Goal: Task Accomplishment & Management: Manage account settings

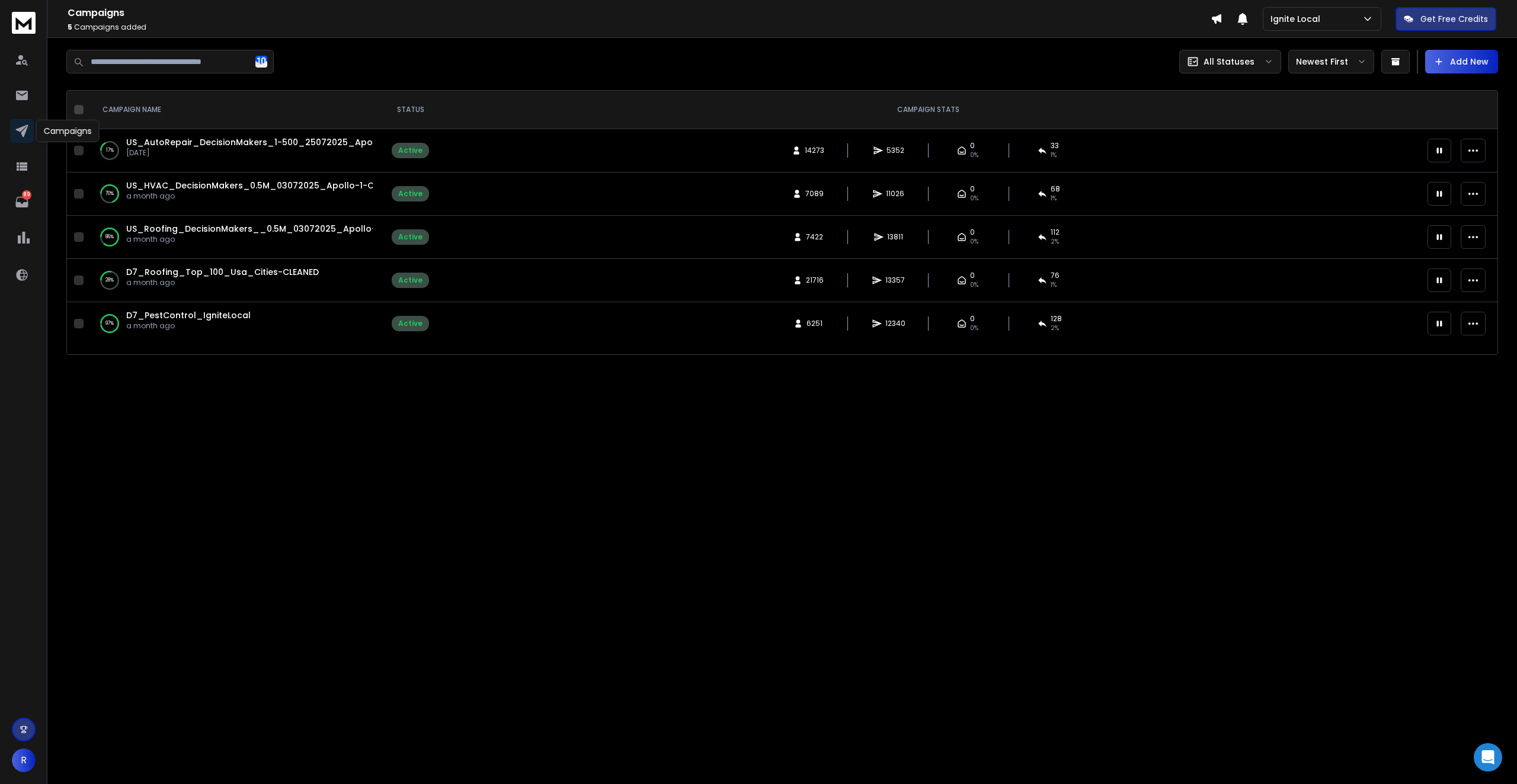
click at [375, 472] on div "Your warmest leads are on your site – Turn visits into conversations Reach Out …" at bounding box center [758, 392] width 1517 height 784
click at [1292, 26] on button "Ignite Local" at bounding box center [1322, 19] width 118 height 24
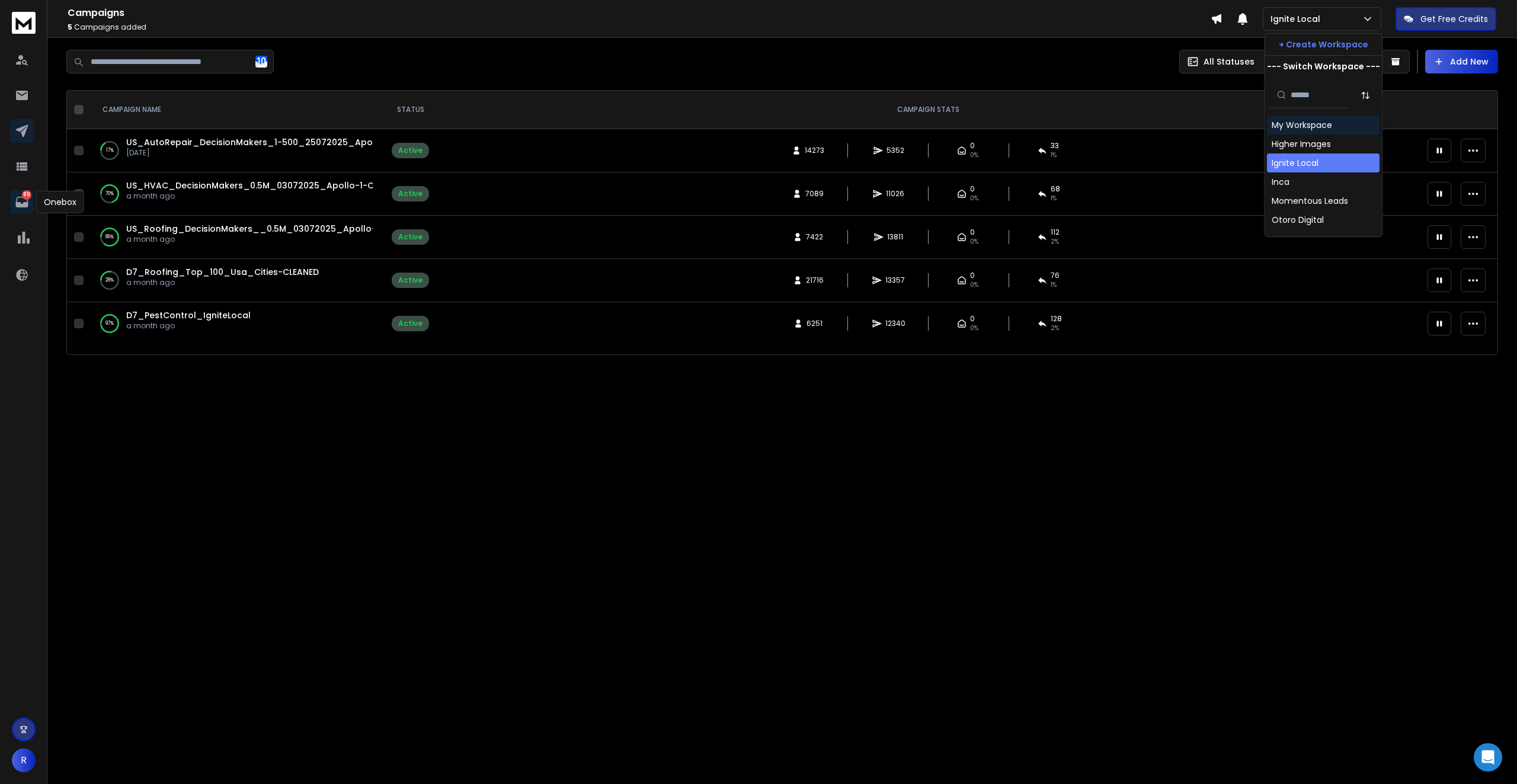
click at [24, 209] on link "89" at bounding box center [22, 202] width 24 height 24
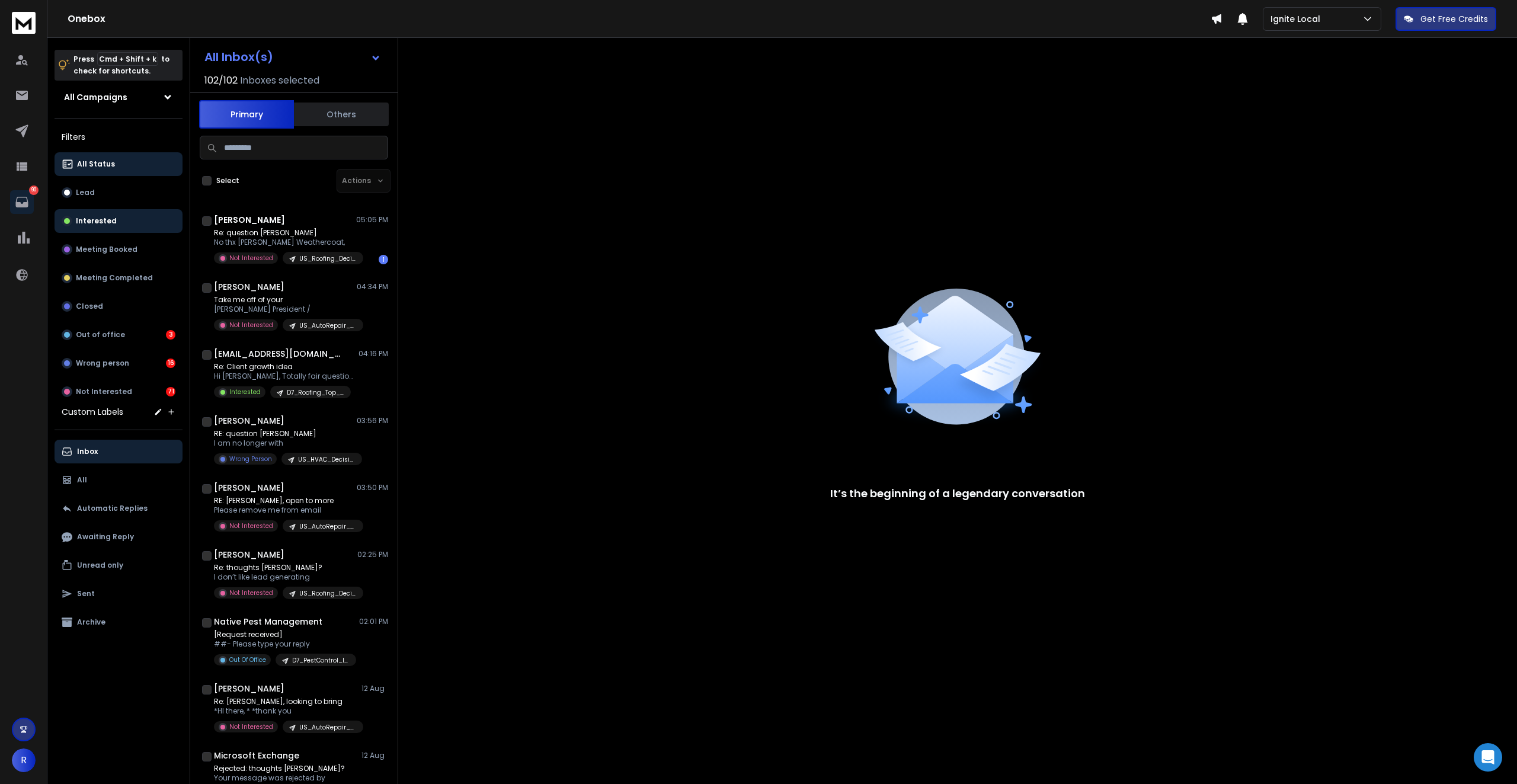
click at [105, 223] on p "Interested" at bounding box center [96, 221] width 41 height 9
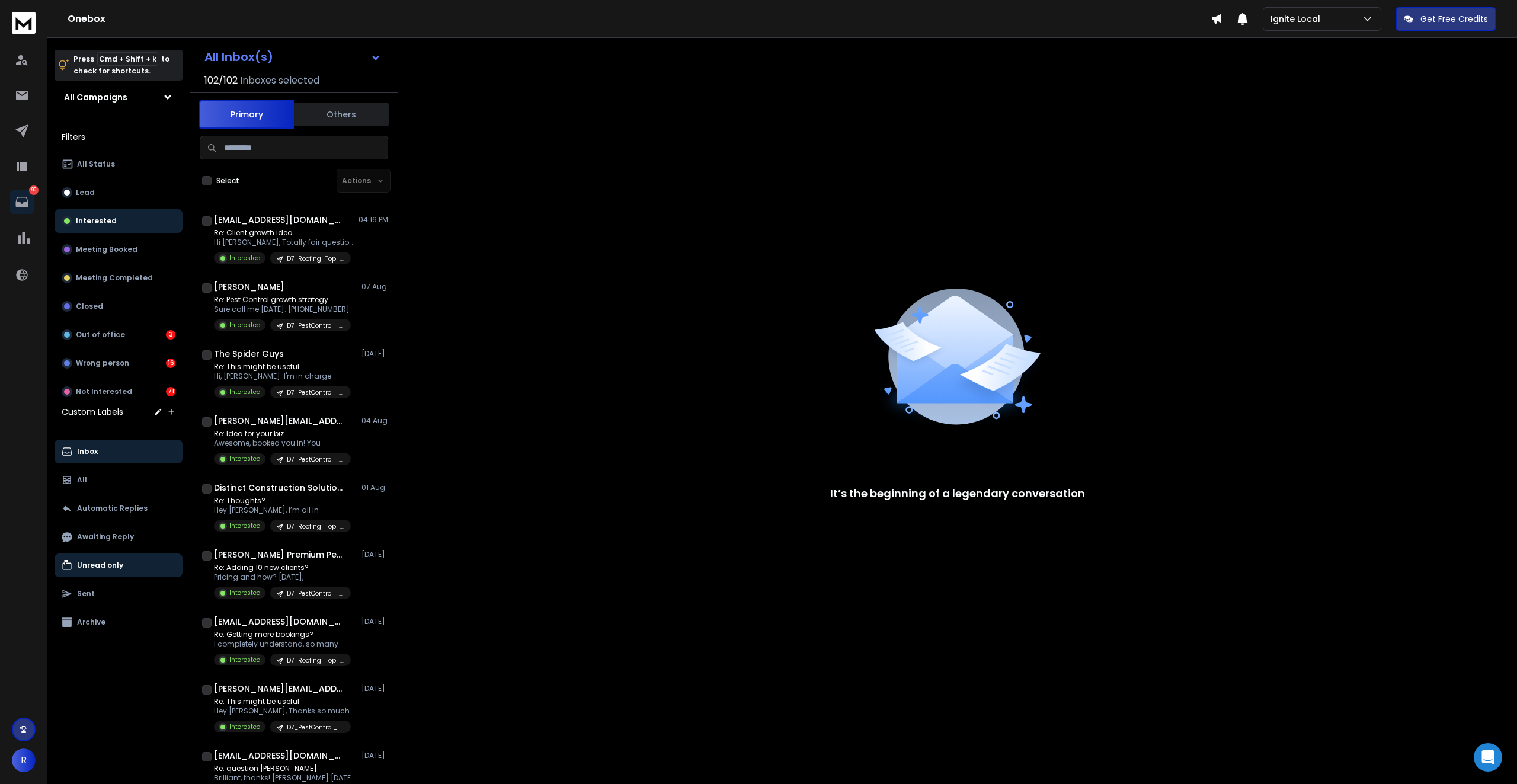
click at [146, 565] on button "Unread only" at bounding box center [119, 565] width 128 height 24
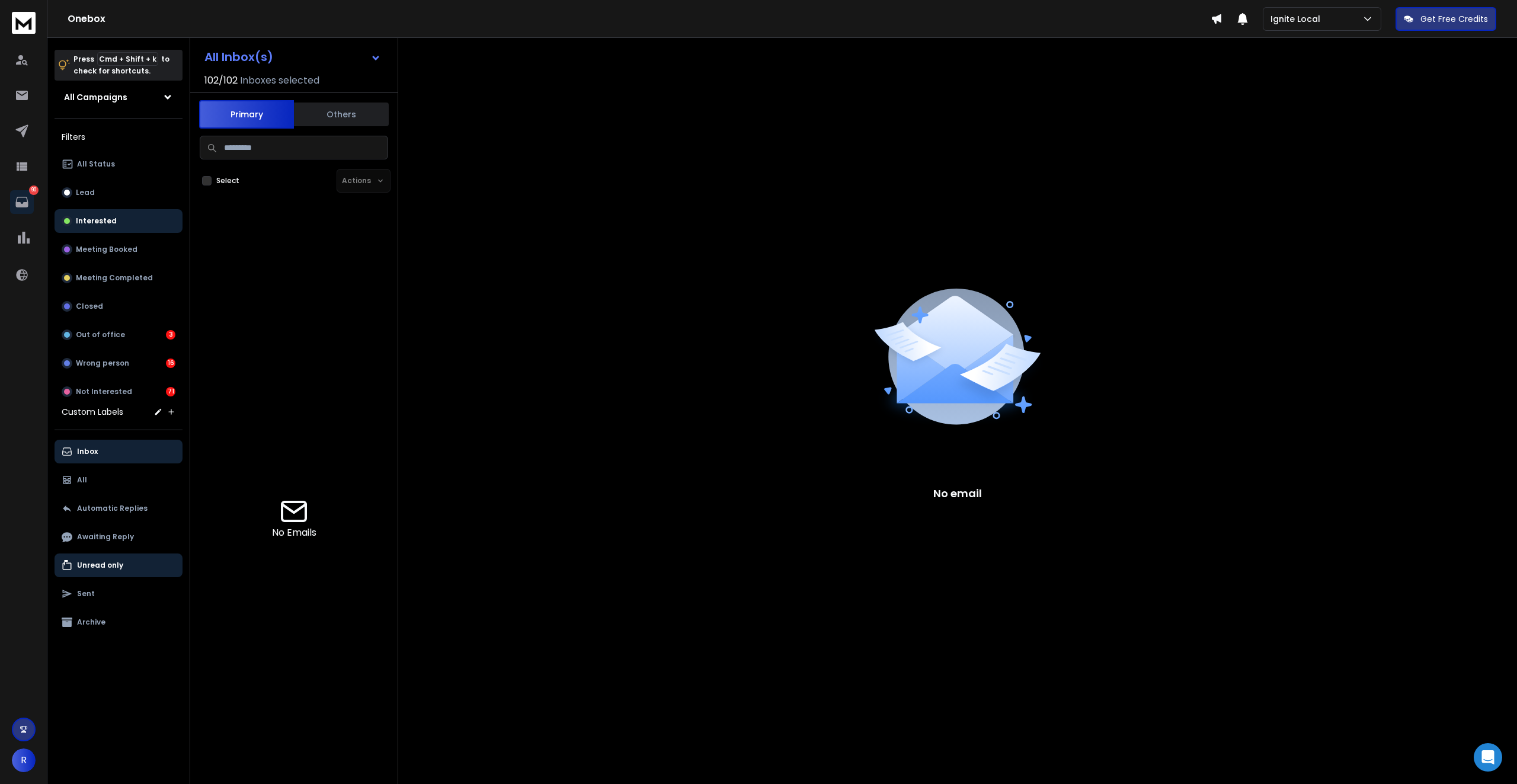
click at [130, 463] on button "Inbox" at bounding box center [119, 451] width 128 height 24
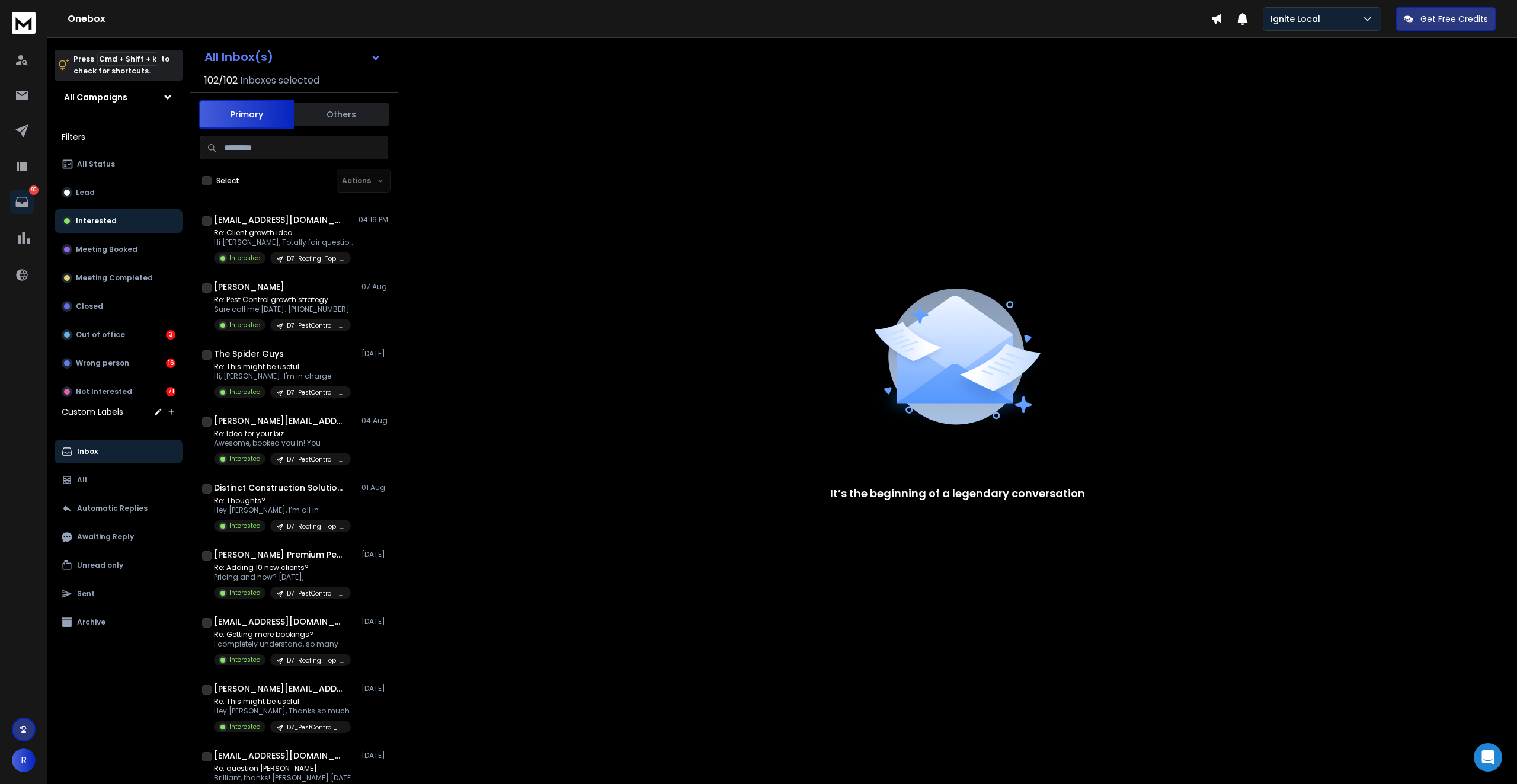
click at [1314, 29] on button "Ignite Local" at bounding box center [1322, 19] width 118 height 24
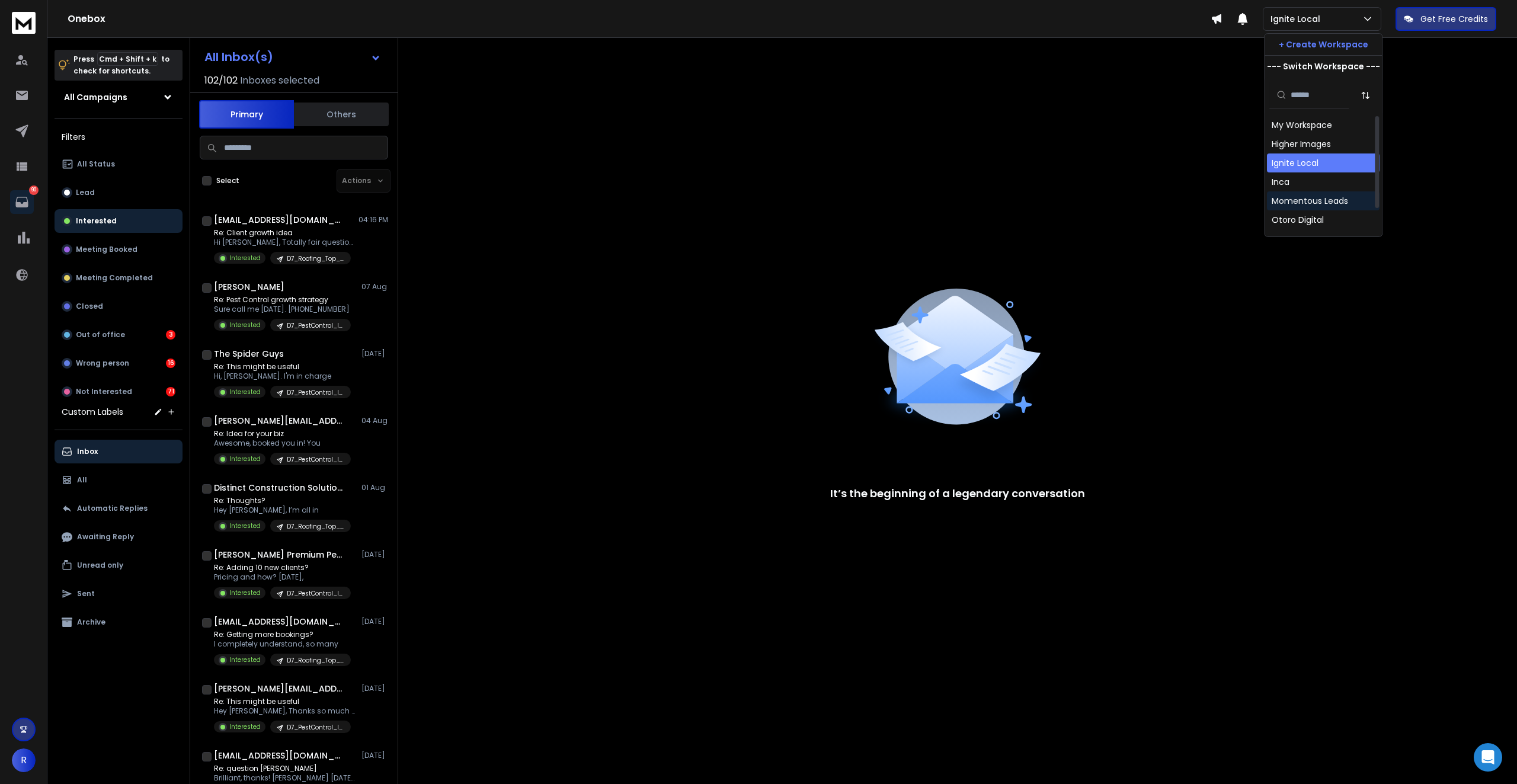
click at [1301, 208] on div "Momentous Leads" at bounding box center [1323, 201] width 113 height 19
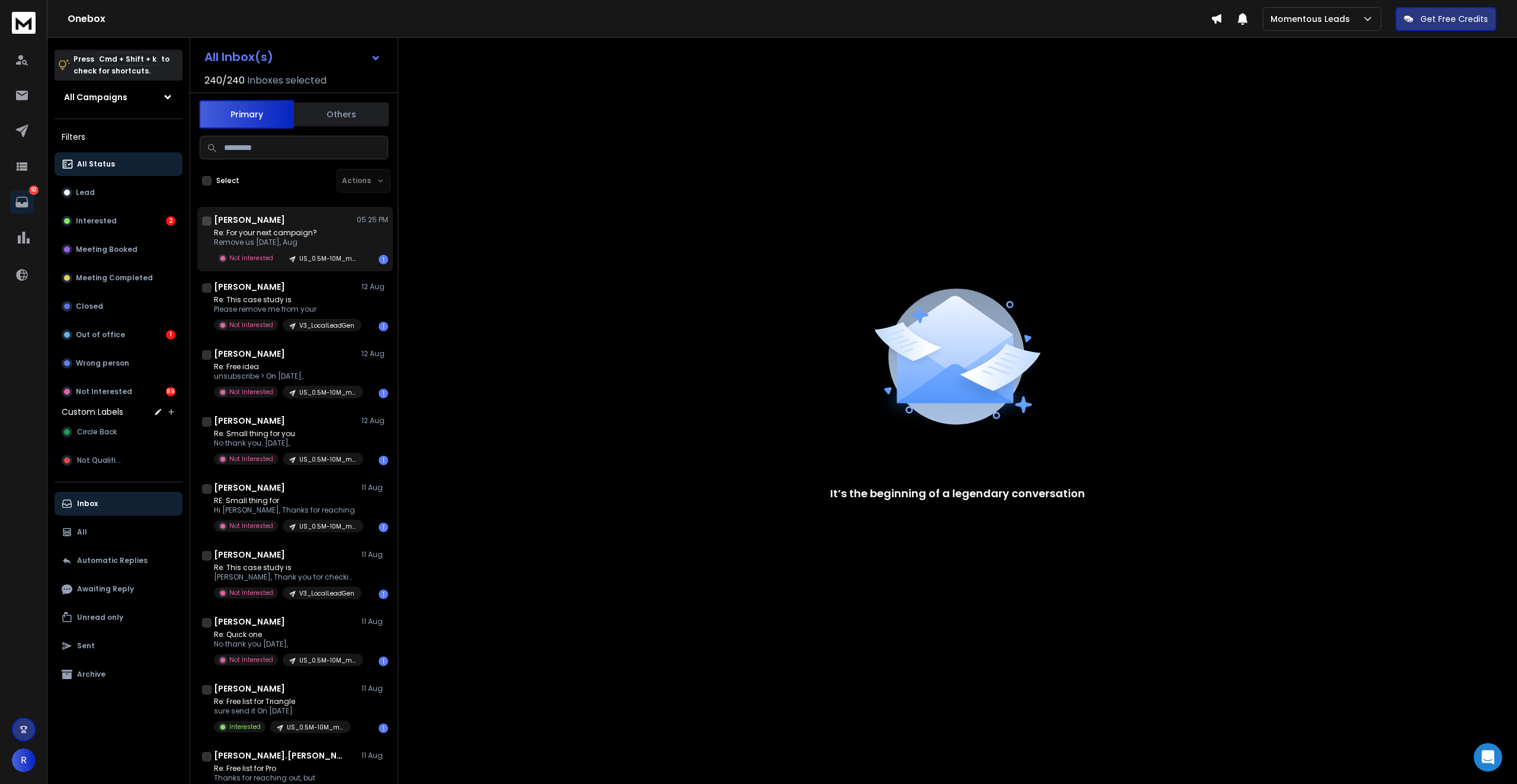
click at [264, 245] on p "Remove us On Fri, Aug" at bounding box center [285, 242] width 142 height 9
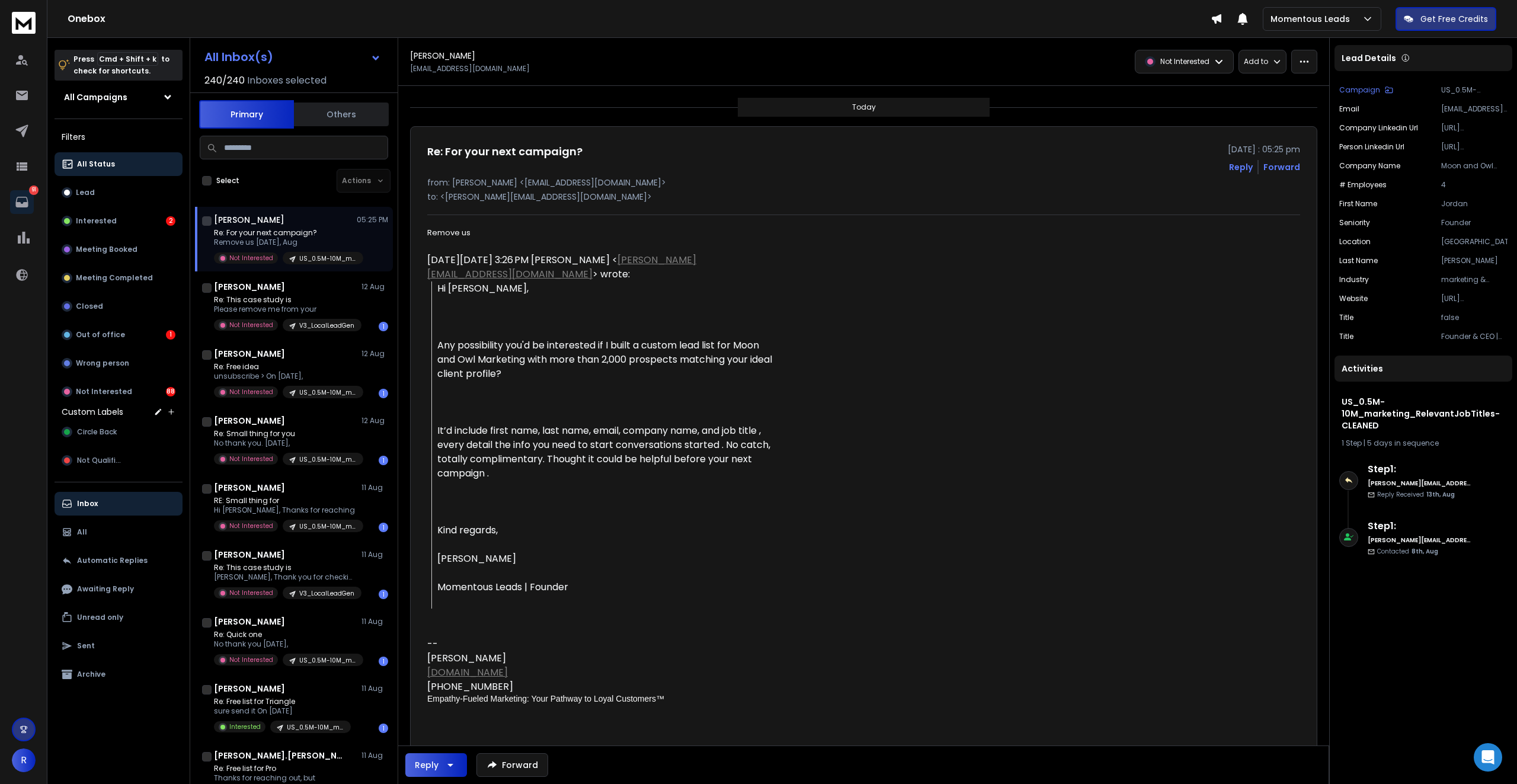
click at [1306, 60] on icon "button" at bounding box center [1304, 61] width 11 height 11
click at [1268, 149] on div "Block email" at bounding box center [1263, 145] width 62 height 12
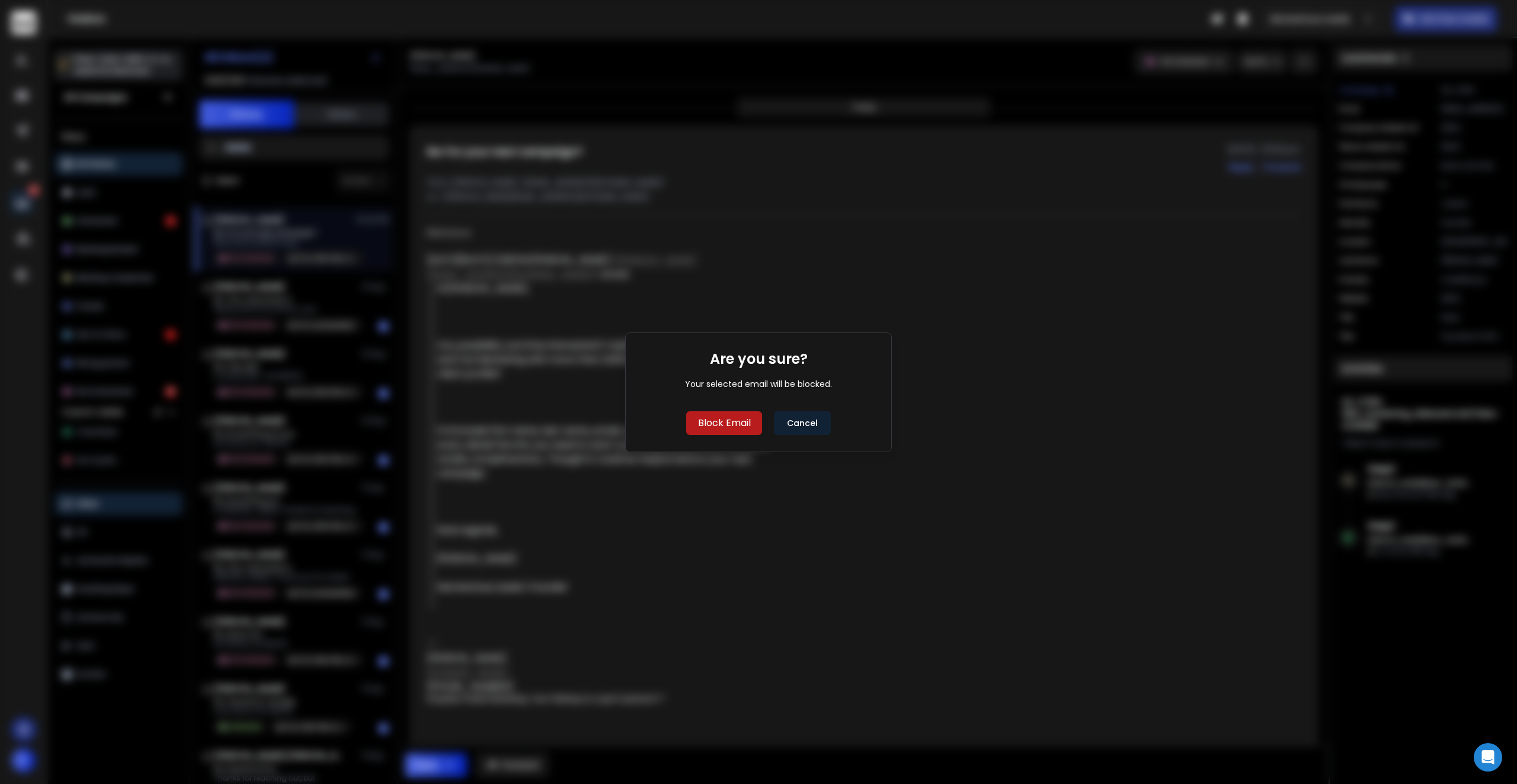
click at [727, 427] on button "Block Email" at bounding box center [724, 423] width 76 height 24
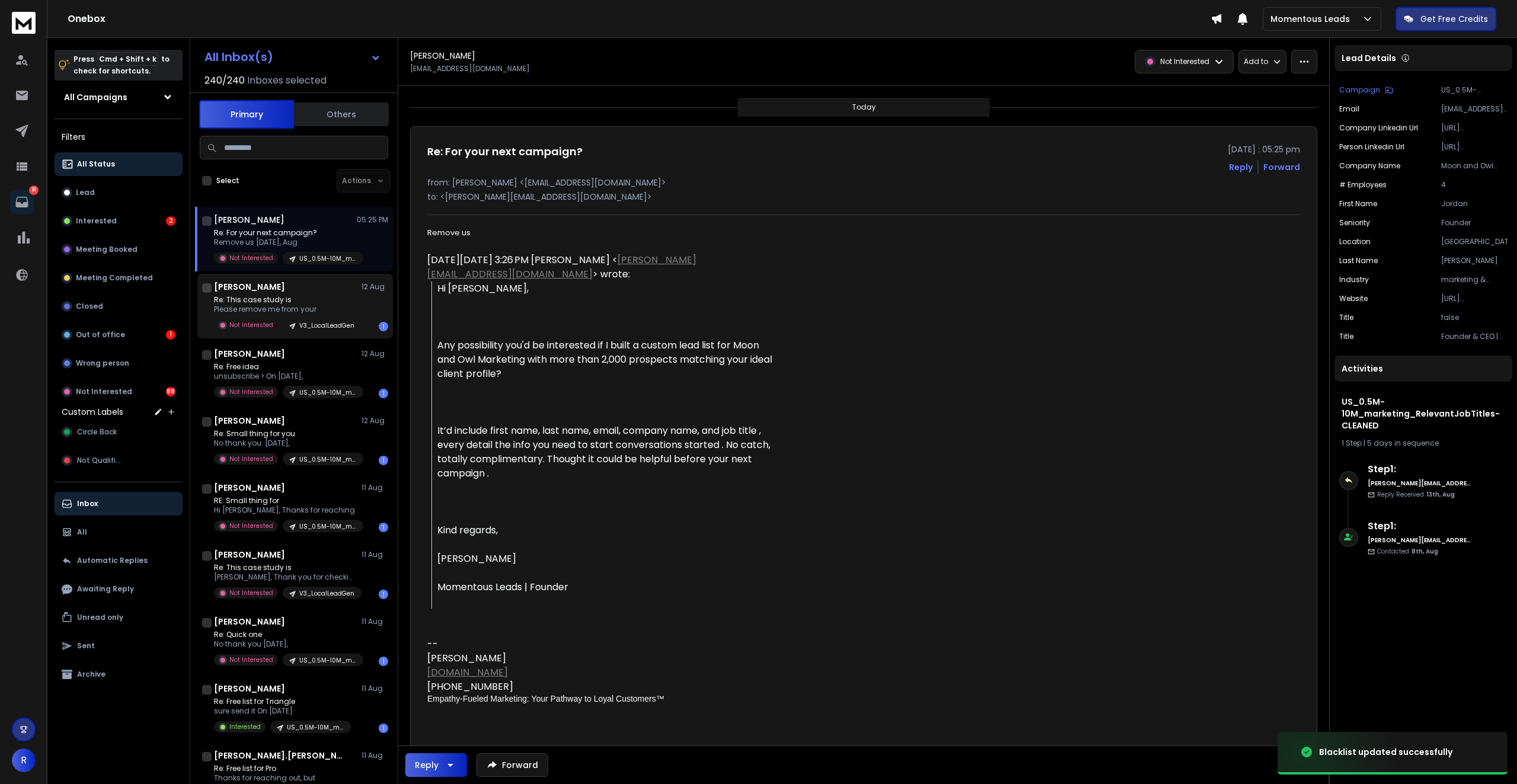
click at [334, 307] on p "Please remove me from your" at bounding box center [285, 309] width 142 height 9
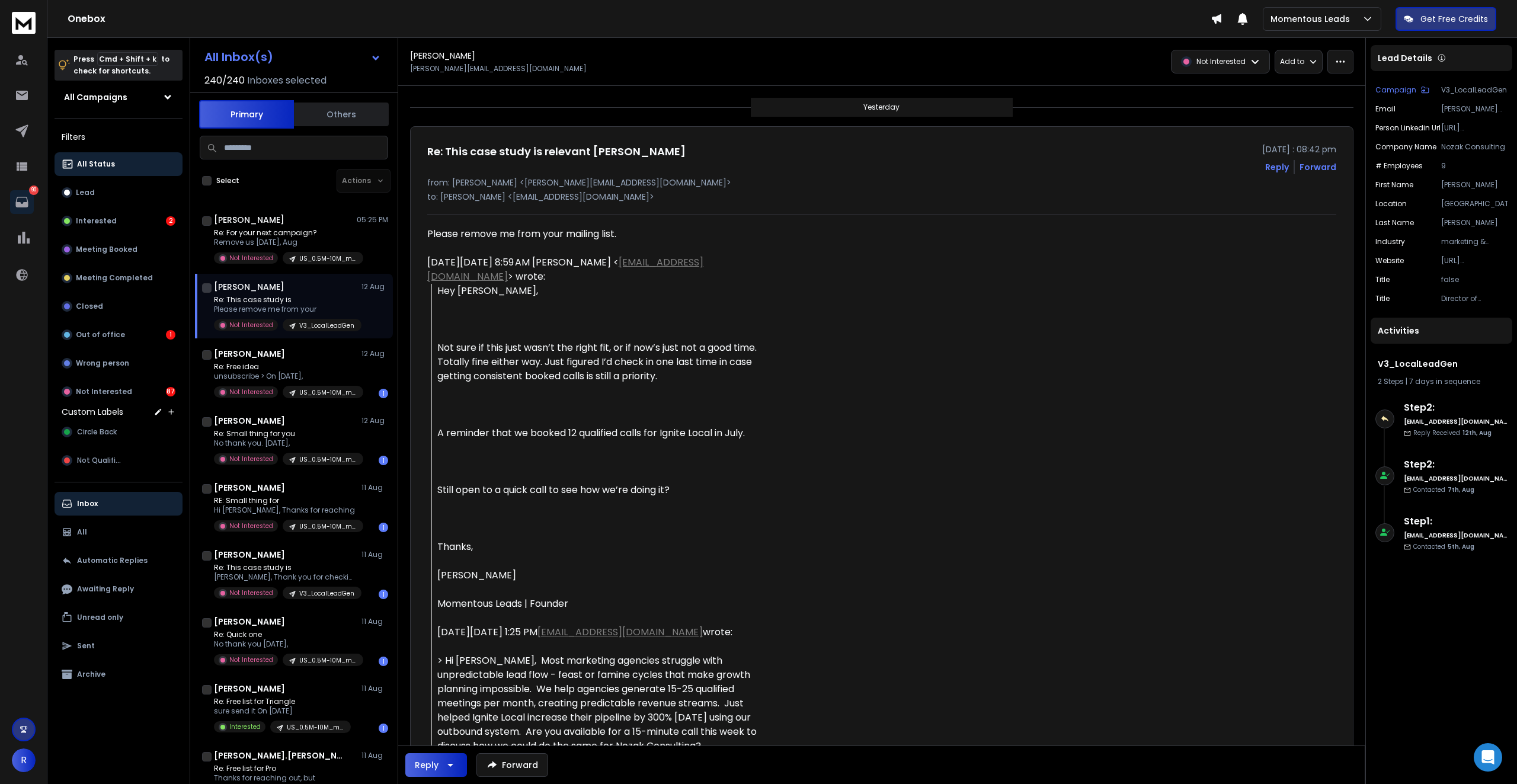
click at [1345, 63] on icon "button" at bounding box center [1340, 61] width 11 height 11
click at [1317, 141] on div "Block email" at bounding box center [1297, 145] width 62 height 12
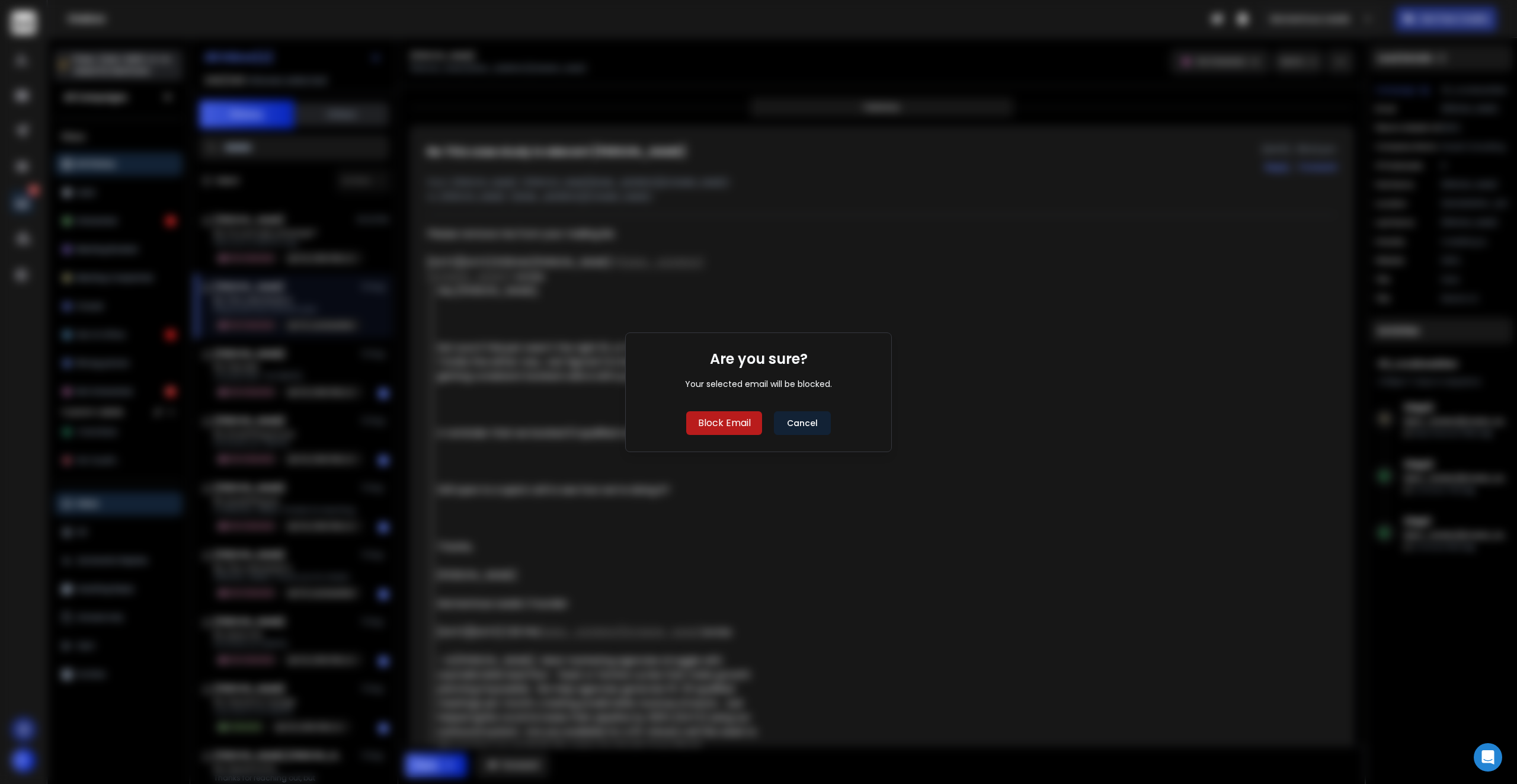
click at [753, 416] on button "Block Email" at bounding box center [724, 423] width 76 height 24
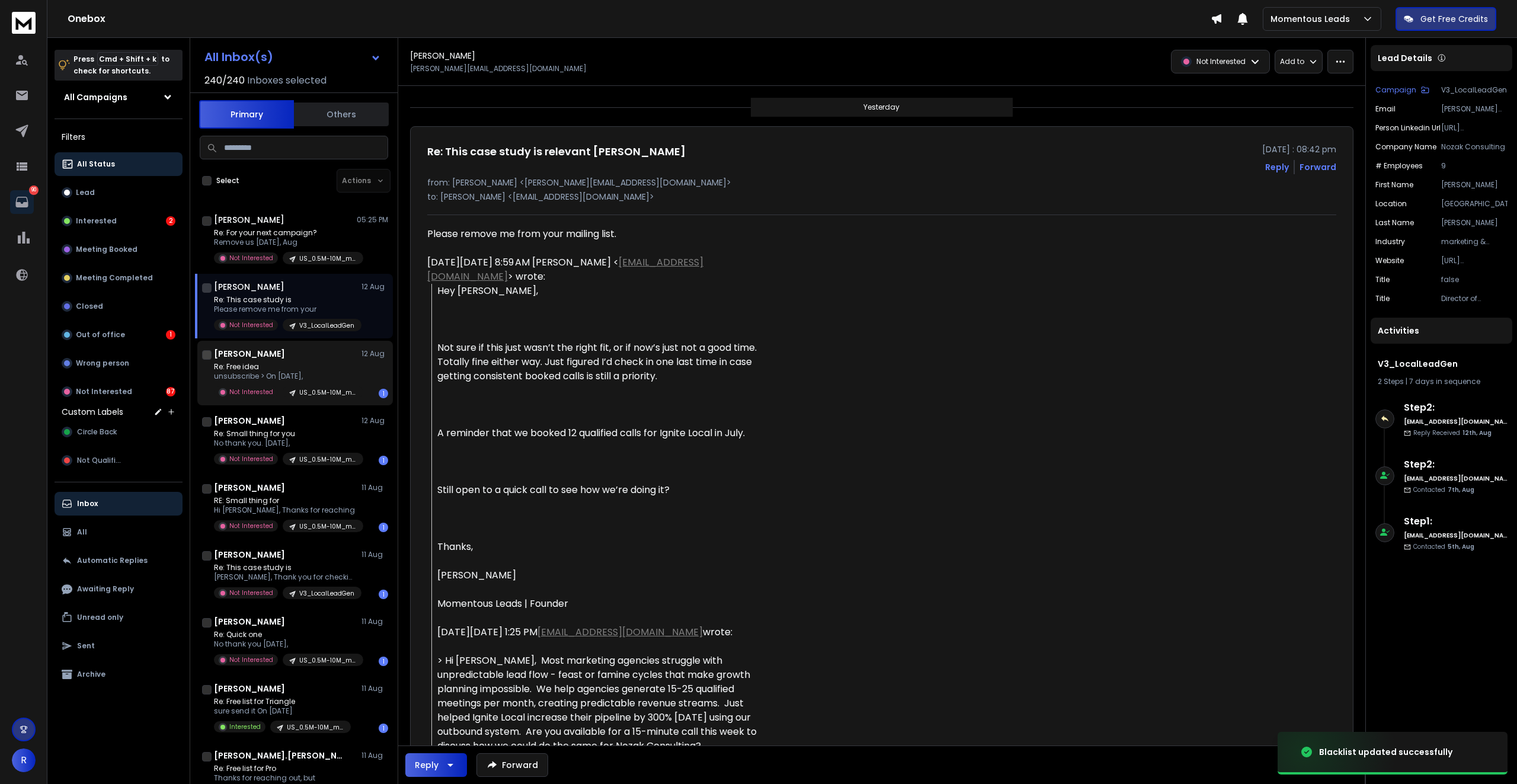
click at [308, 380] on p "unsubscribe > On Aug 8," at bounding box center [285, 376] width 142 height 9
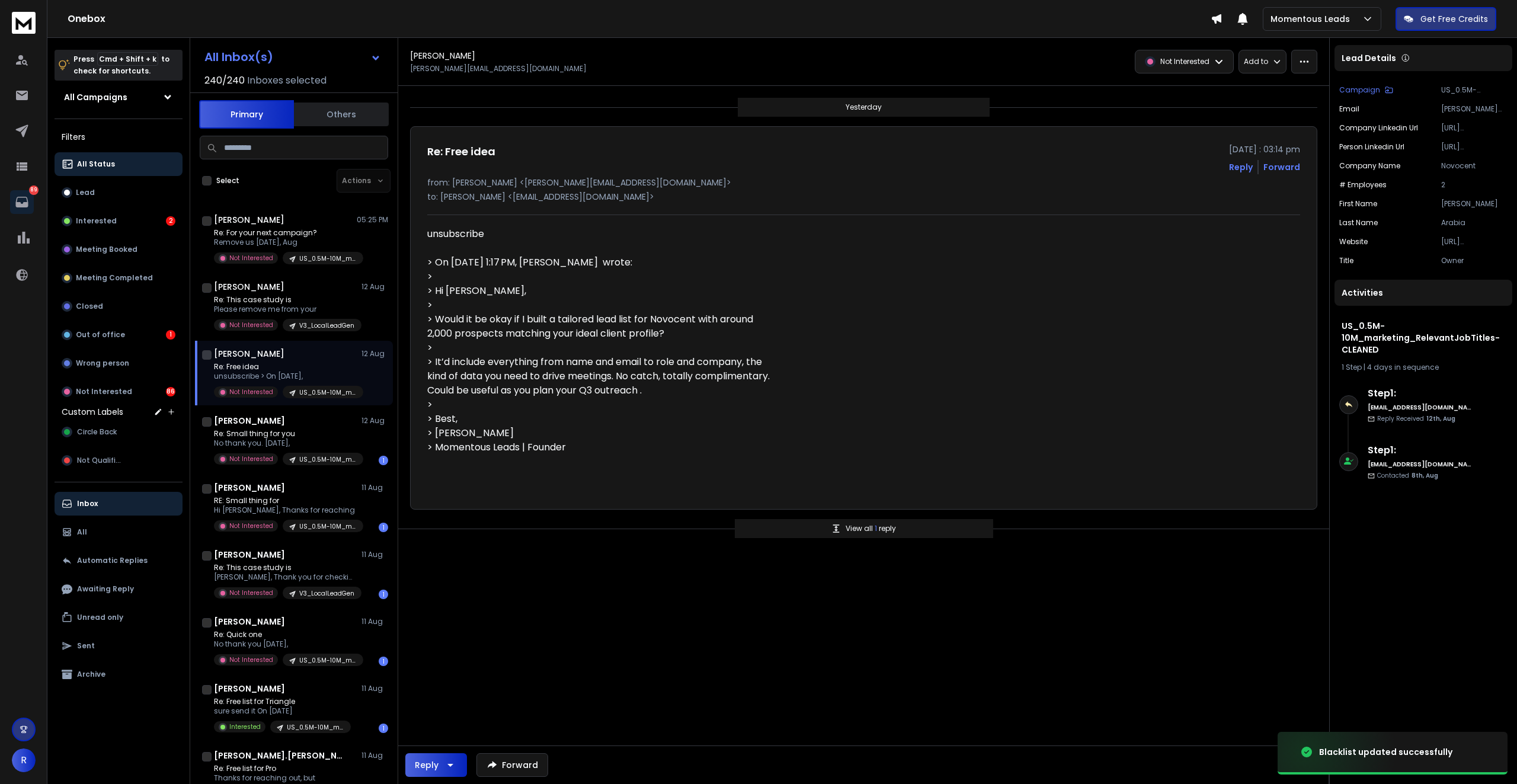
click at [1312, 63] on button "button" at bounding box center [1304, 62] width 26 height 24
click at [1279, 146] on div "Block email" at bounding box center [1263, 145] width 62 height 12
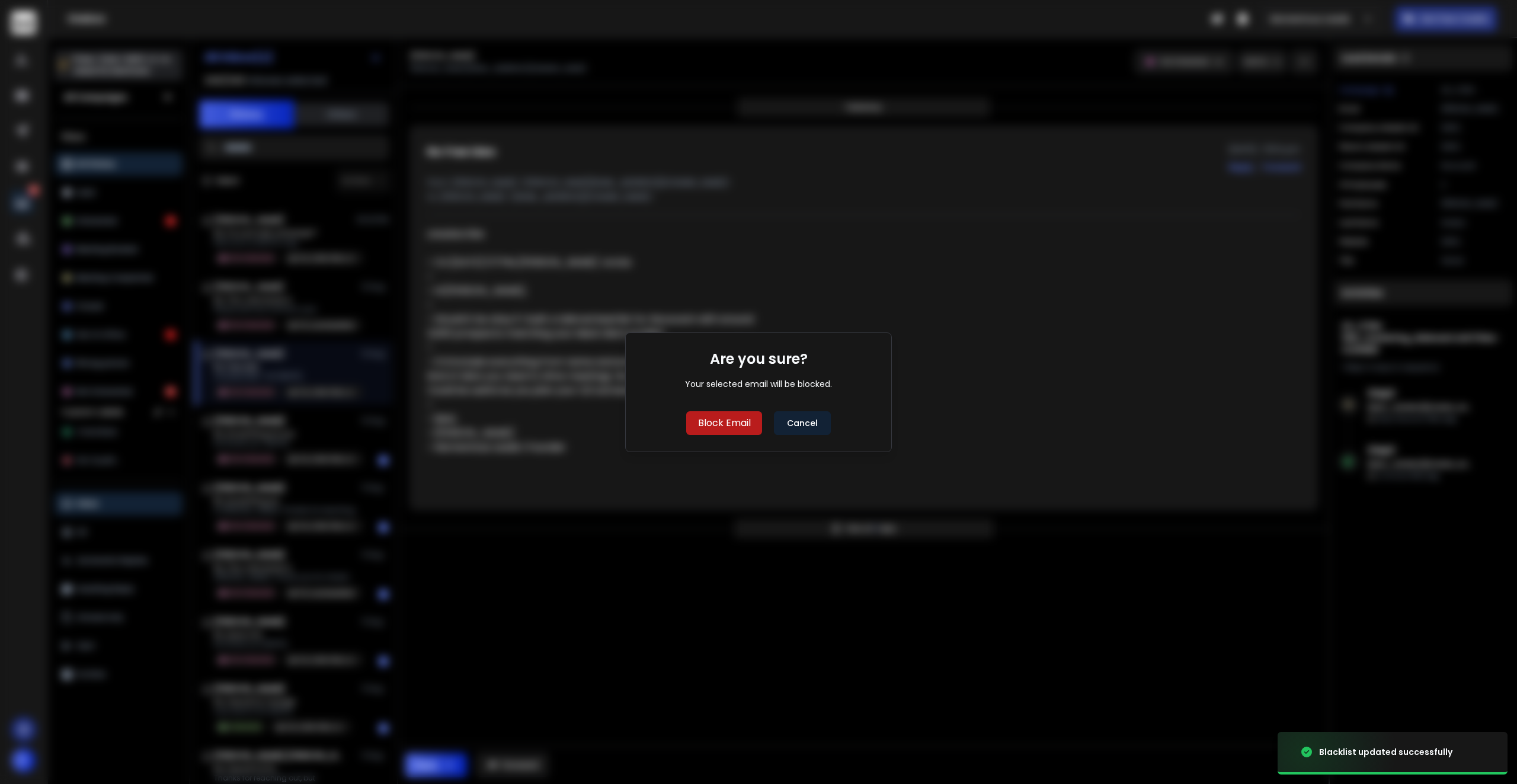
click at [730, 415] on button "Block Email" at bounding box center [724, 423] width 76 height 24
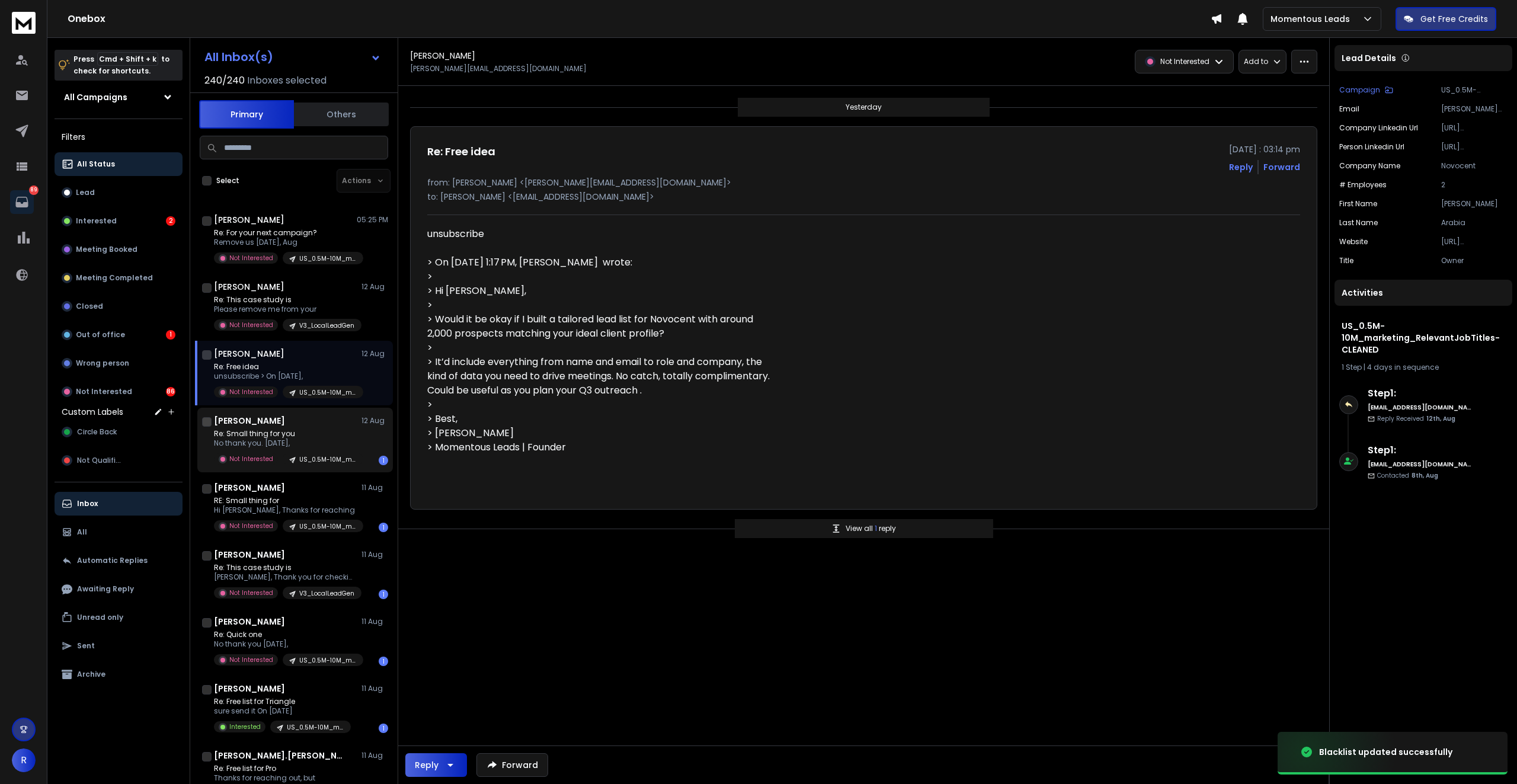
click at [266, 429] on p "Re: Small thing for you" at bounding box center [285, 433] width 142 height 9
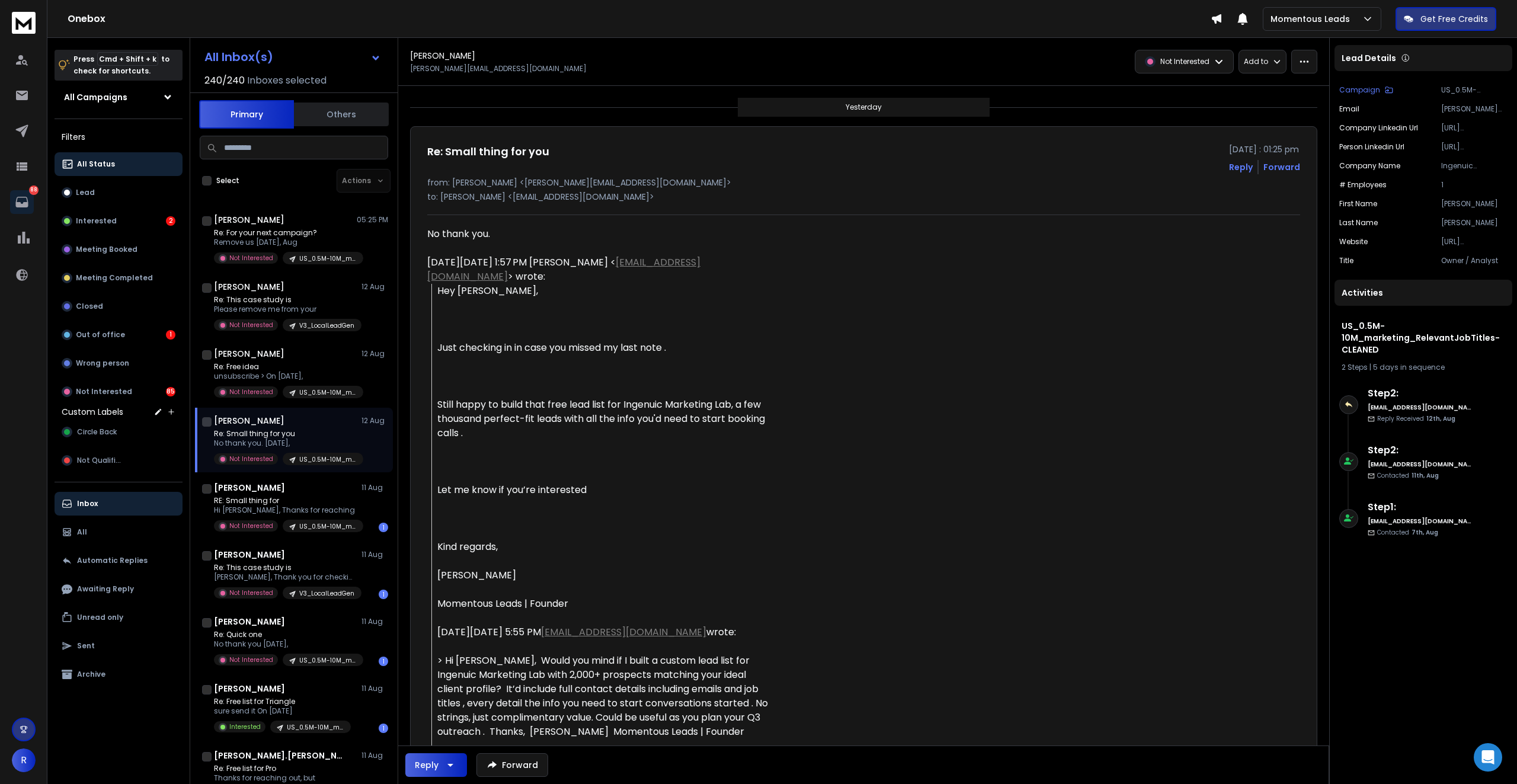
click at [1310, 54] on button "button" at bounding box center [1304, 62] width 26 height 24
click at [1271, 139] on div "Block email" at bounding box center [1263, 145] width 62 height 12
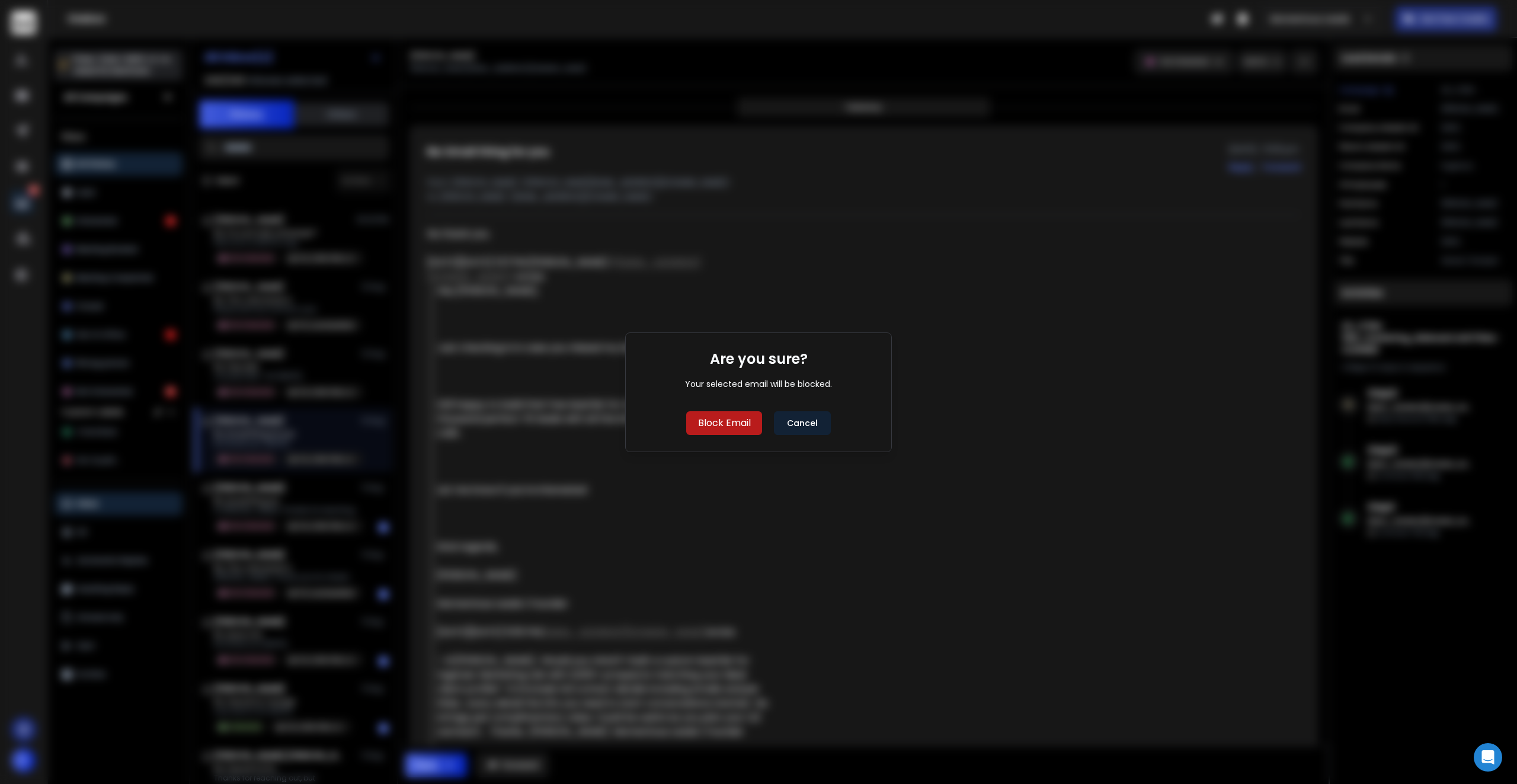
click at [732, 423] on button "Block Email" at bounding box center [724, 423] width 76 height 24
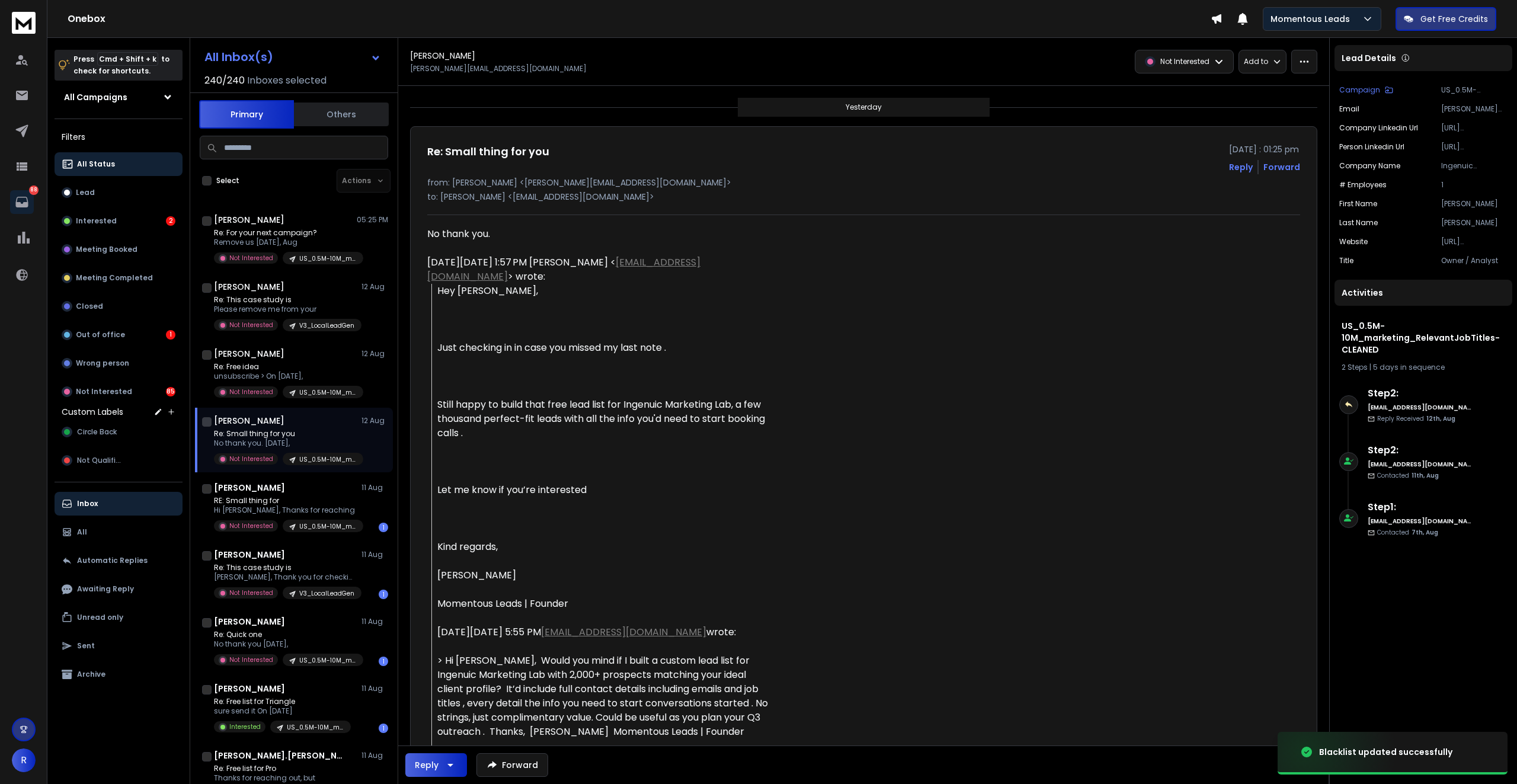
click at [1327, 12] on button "Momentous Leads" at bounding box center [1322, 19] width 118 height 24
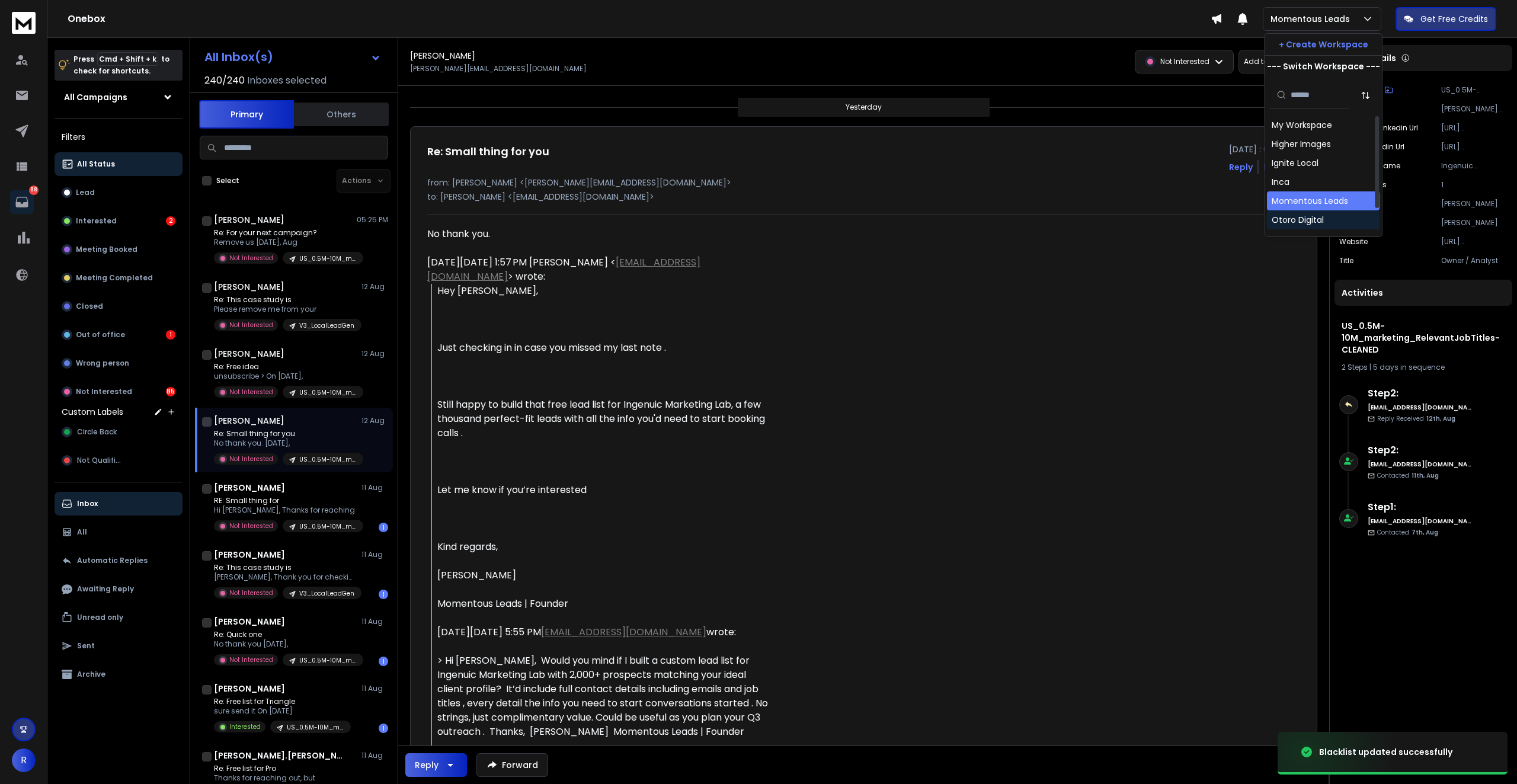
click at [1309, 215] on div "Otoro Digital" at bounding box center [1297, 220] width 52 height 12
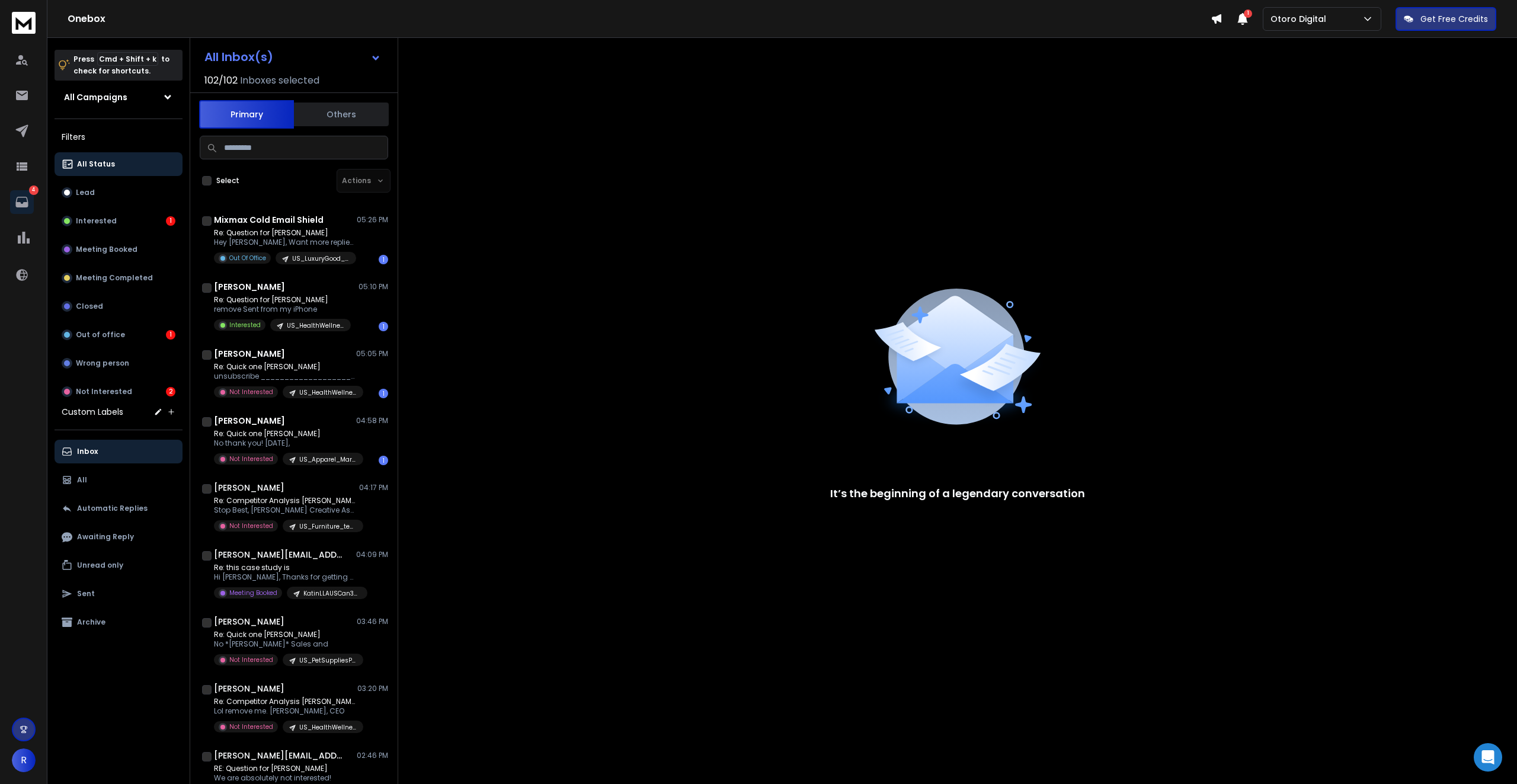
click at [170, 227] on button "Interested 1" at bounding box center [119, 221] width 128 height 24
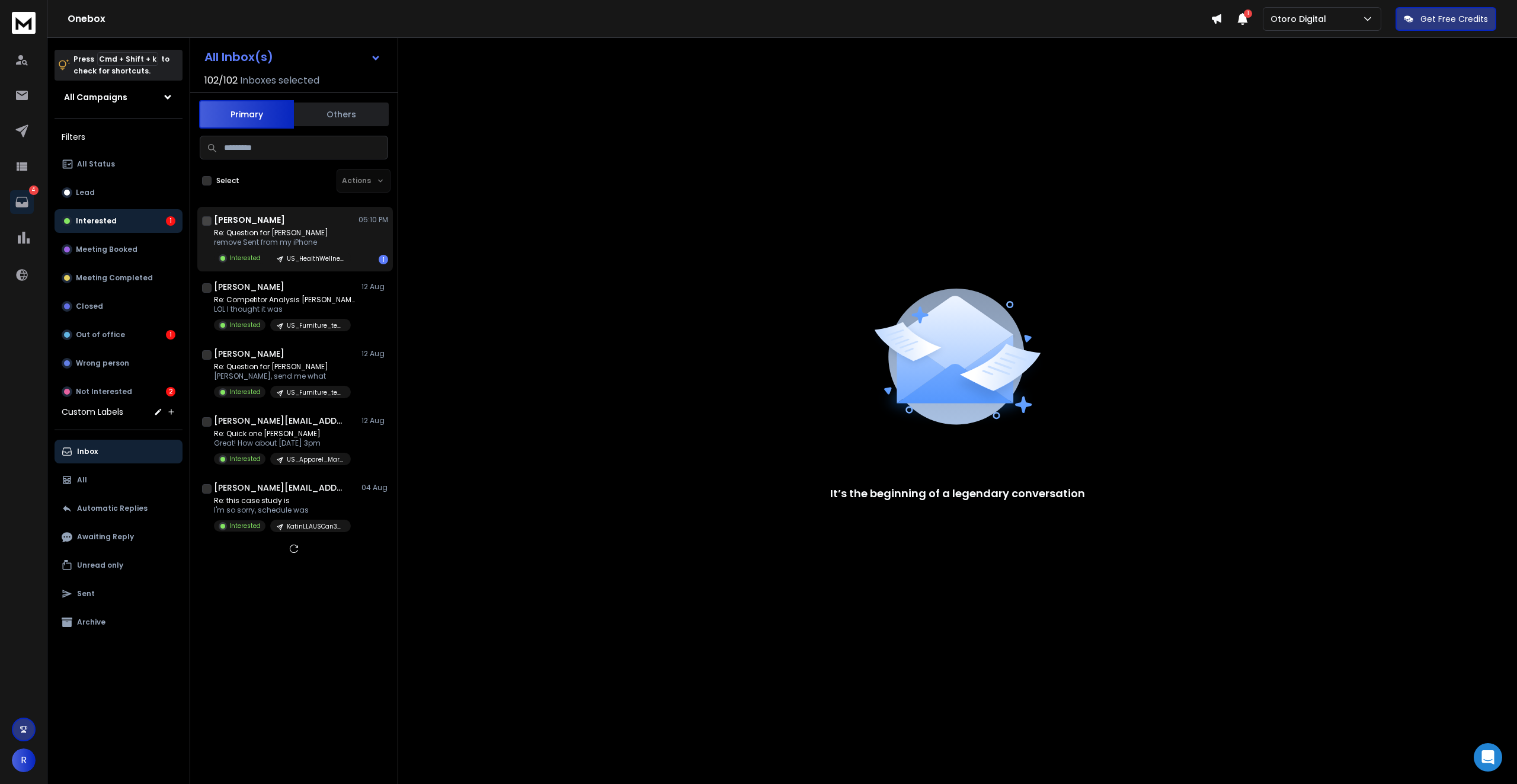
click at [308, 225] on div "[PERSON_NAME] 05:10 PM" at bounding box center [301, 220] width 174 height 12
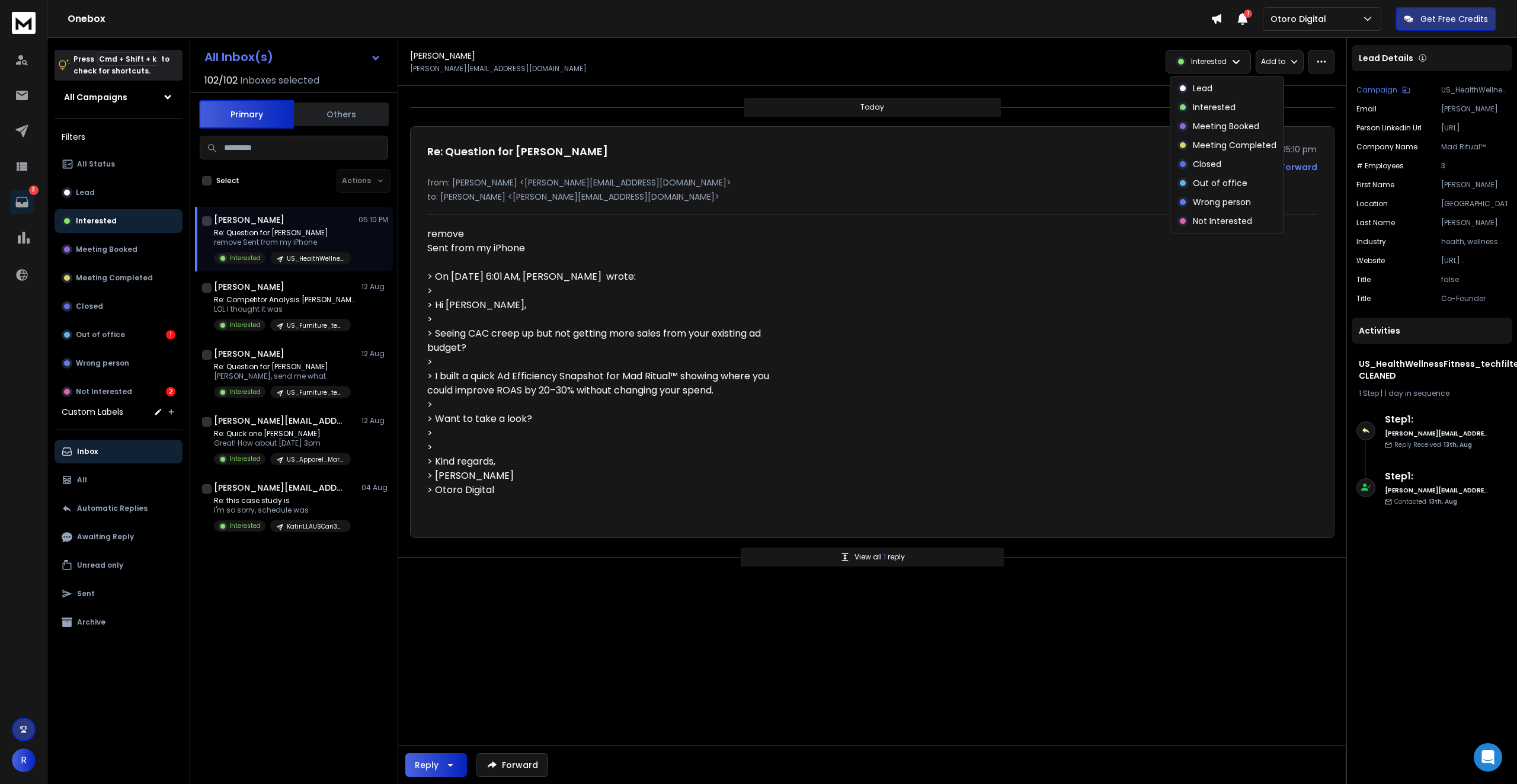
click at [1203, 55] on div "Interested" at bounding box center [1208, 62] width 84 height 22
click at [1211, 216] on p "Not Interested" at bounding box center [1222, 221] width 59 height 12
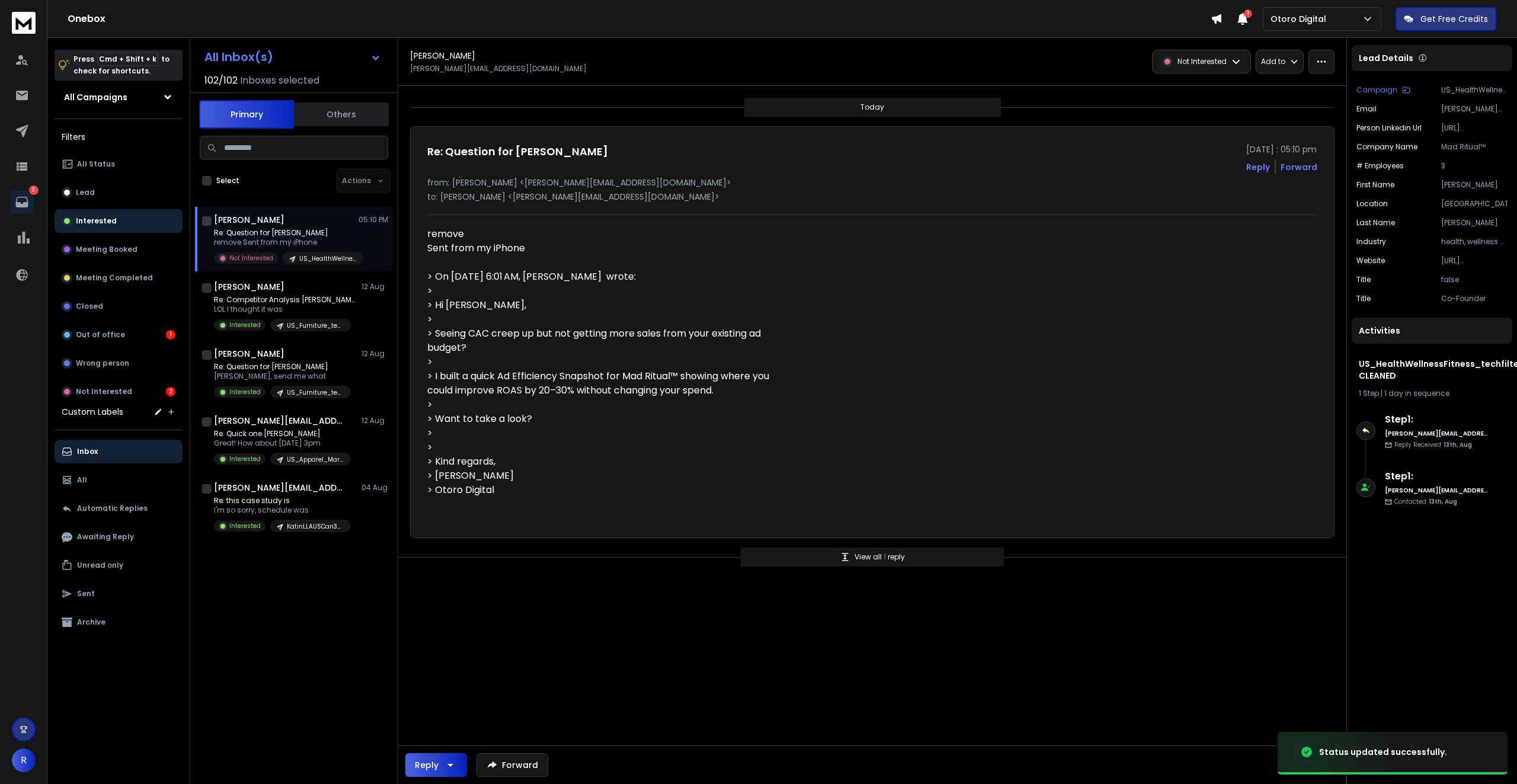
click at [1334, 64] on button "button" at bounding box center [1321, 62] width 26 height 24
click at [1317, 140] on div "Block email" at bounding box center [1289, 145] width 88 height 19
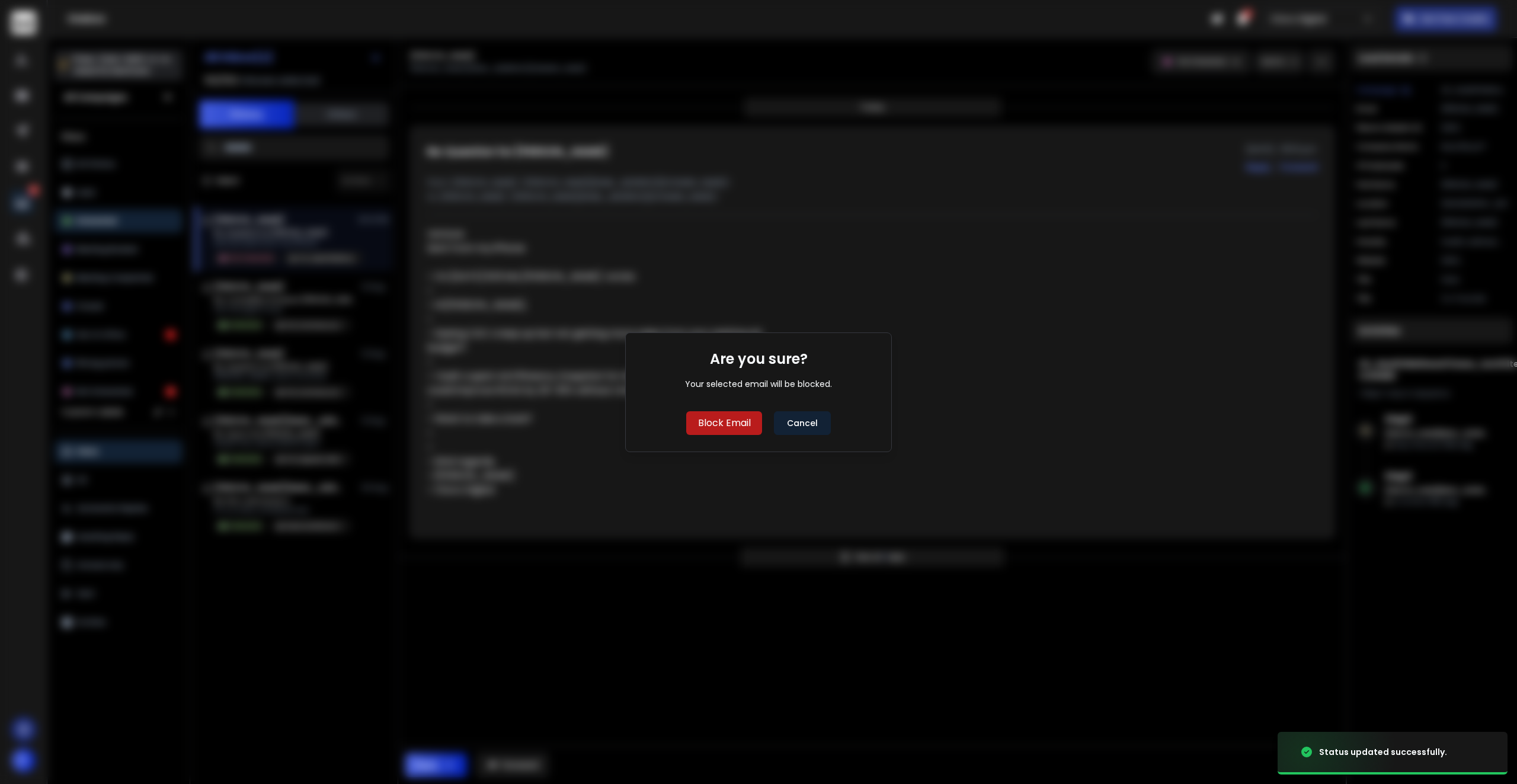
click at [719, 417] on button "Block Email" at bounding box center [724, 423] width 76 height 24
